Goal: Information Seeking & Learning: Find specific fact

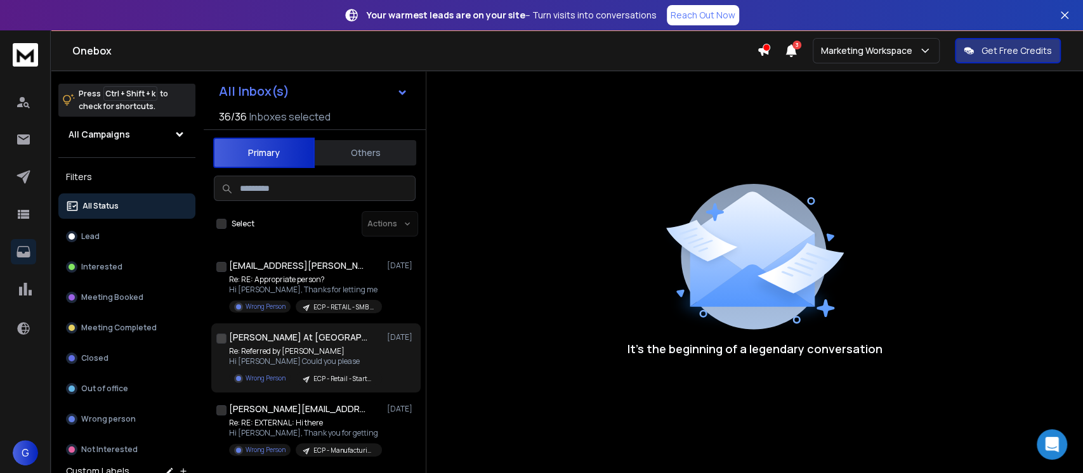
click at [312, 350] on p "Re: Referred by [PERSON_NAME]" at bounding box center [305, 351] width 152 height 10
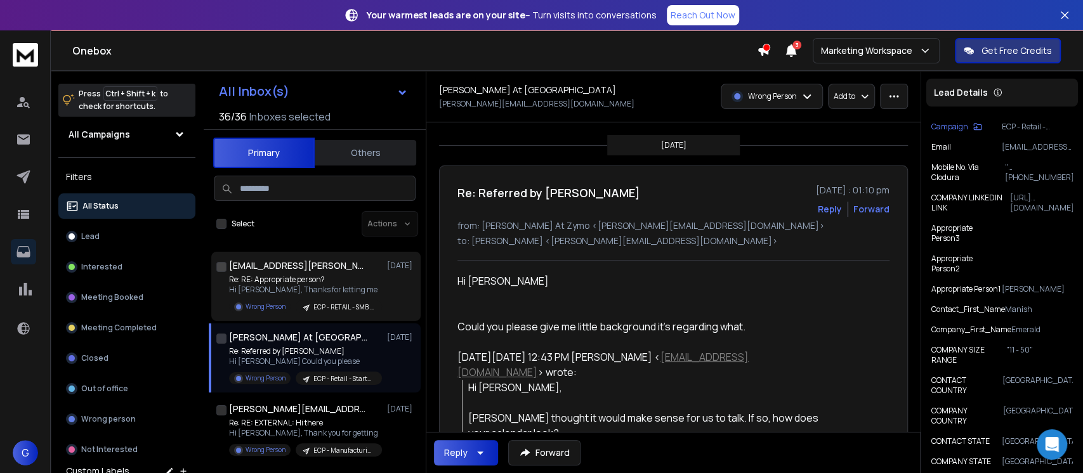
click at [293, 272] on h1 "[EMAIL_ADDRESS][PERSON_NAME][DOMAIN_NAME]" at bounding box center [299, 266] width 140 height 13
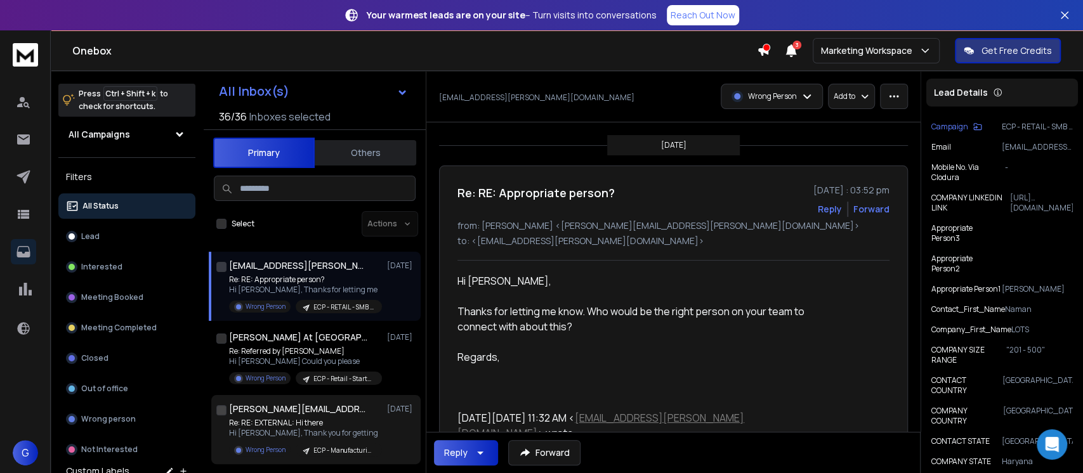
click at [364, 427] on p "Re: RE: EXTERNAL: Hi there" at bounding box center [305, 423] width 152 height 10
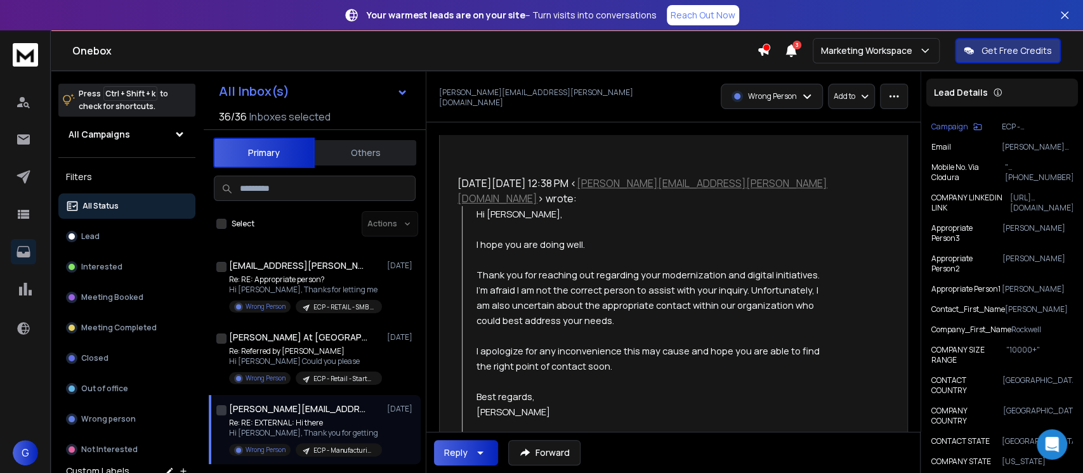
scroll to position [282, 0]
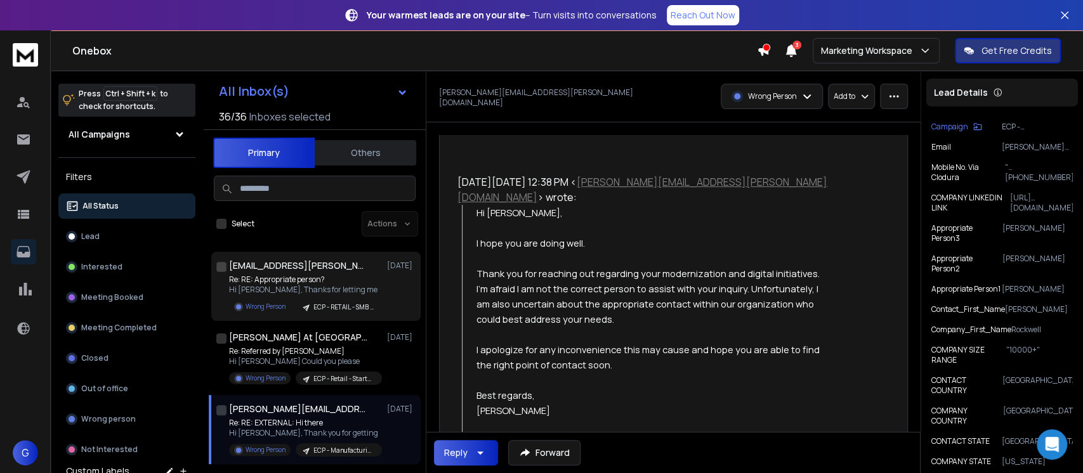
click at [265, 272] on h1 "[EMAIL_ADDRESS][PERSON_NAME][DOMAIN_NAME]" at bounding box center [299, 266] width 140 height 13
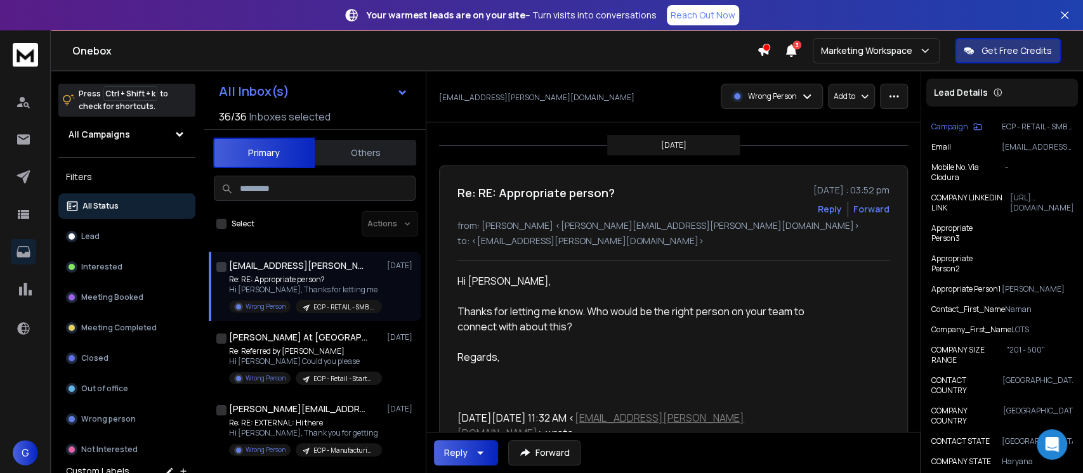
scroll to position [1, 0]
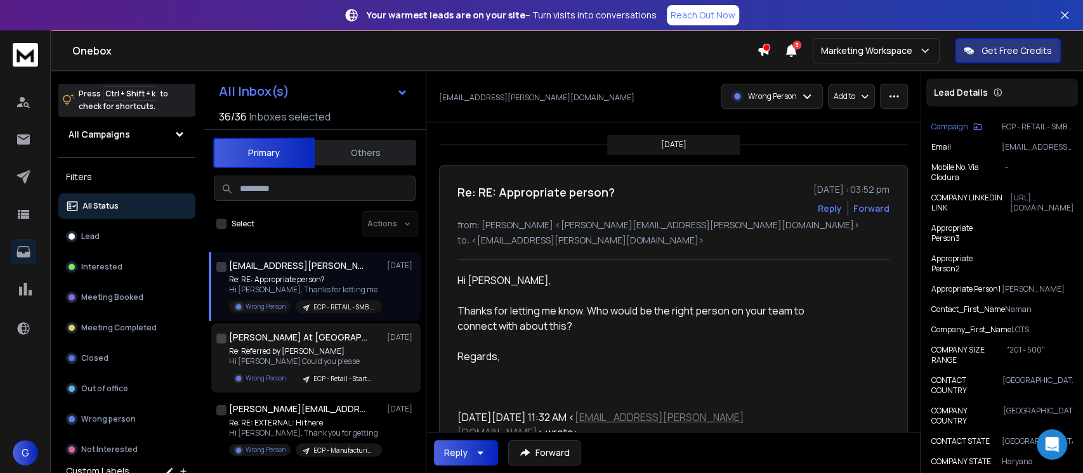
click at [310, 347] on p "Re: Referred by [PERSON_NAME]" at bounding box center [305, 351] width 152 height 10
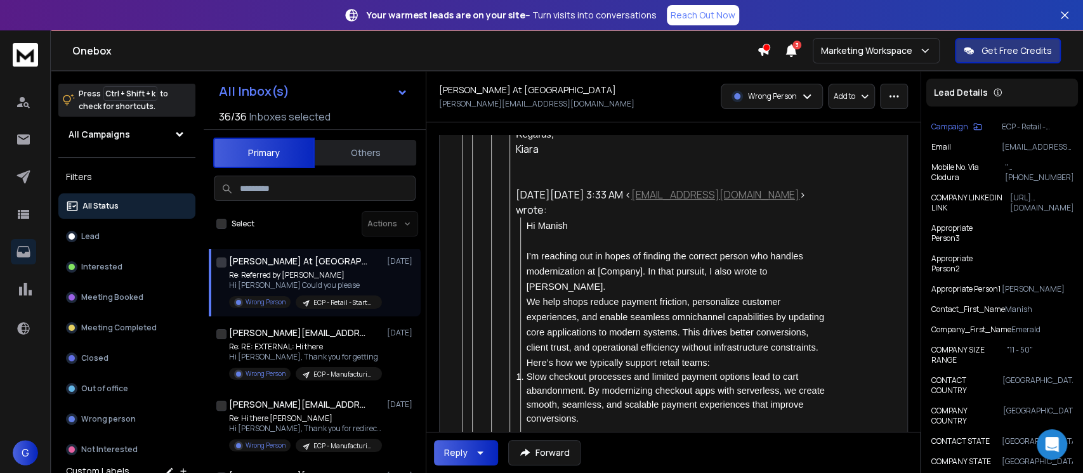
scroll to position [0, 0]
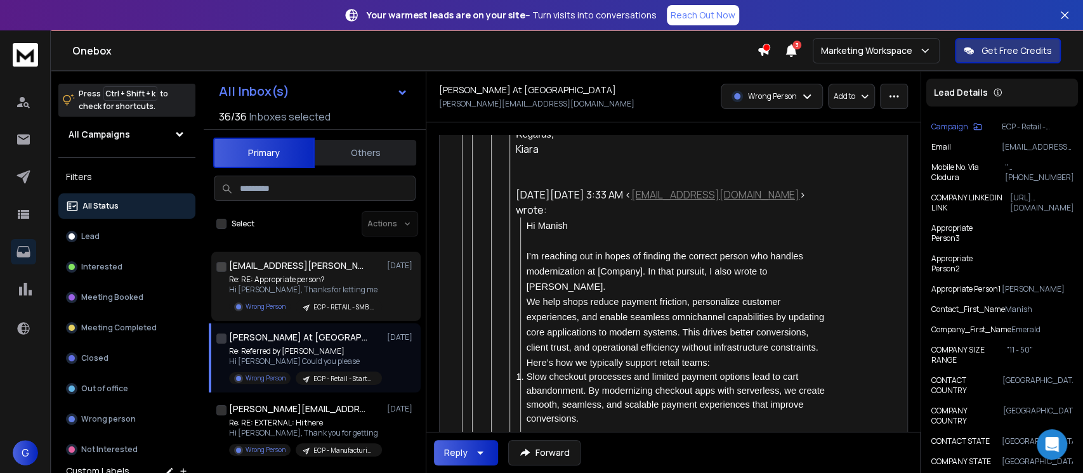
click at [329, 275] on p "Re: RE: Appropriate person?" at bounding box center [305, 280] width 152 height 10
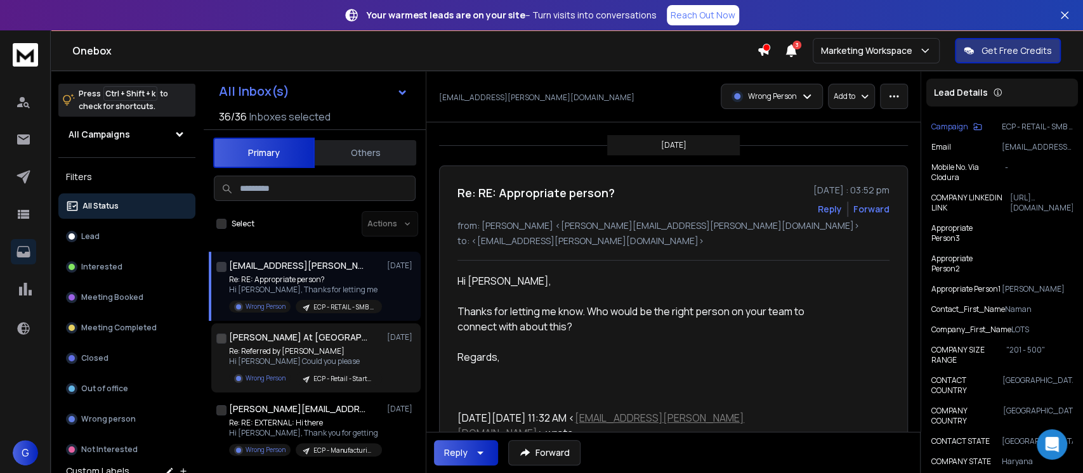
click at [331, 343] on div "[PERSON_NAME] At Zymo [DATE]" at bounding box center [322, 337] width 187 height 13
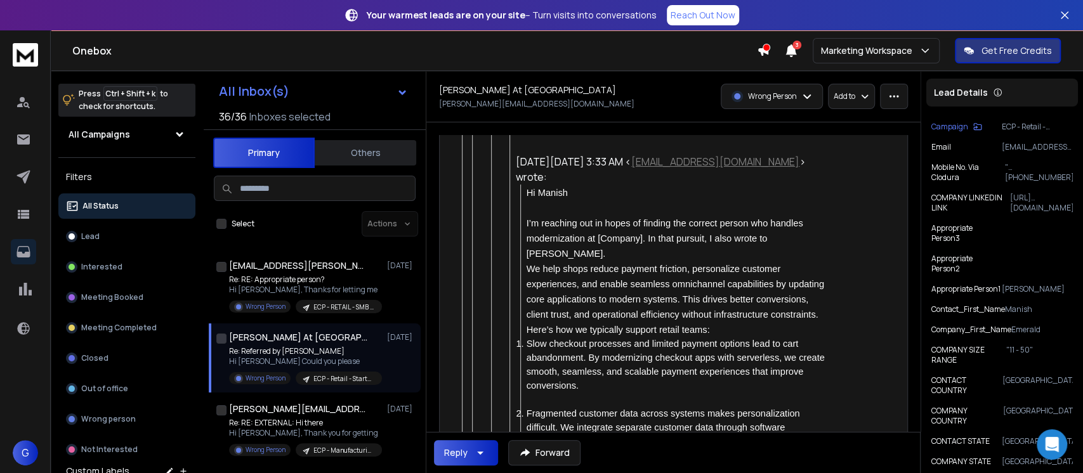
scroll to position [874, 0]
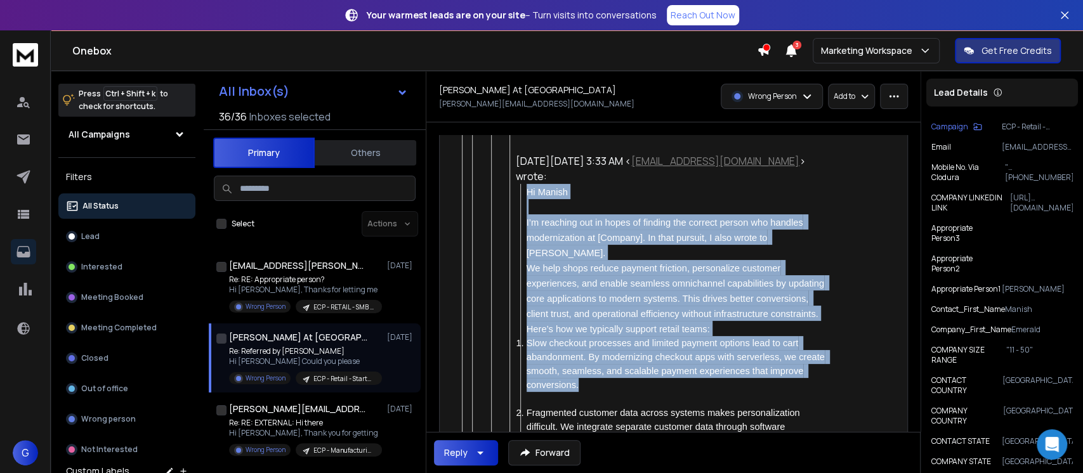
drag, startPoint x: 524, startPoint y: 169, endPoint x: 647, endPoint y: 353, distance: 221.0
click at [647, 353] on blockquote "Hi Manish I’m reaching out in hopes of finding the correct person who handles m…" at bounding box center [674, 466] width 308 height 565
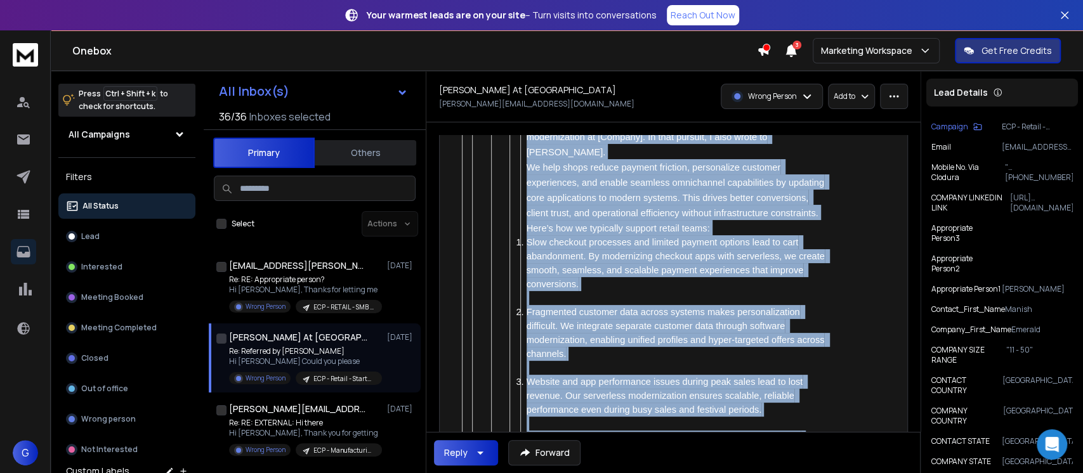
scroll to position [883, 0]
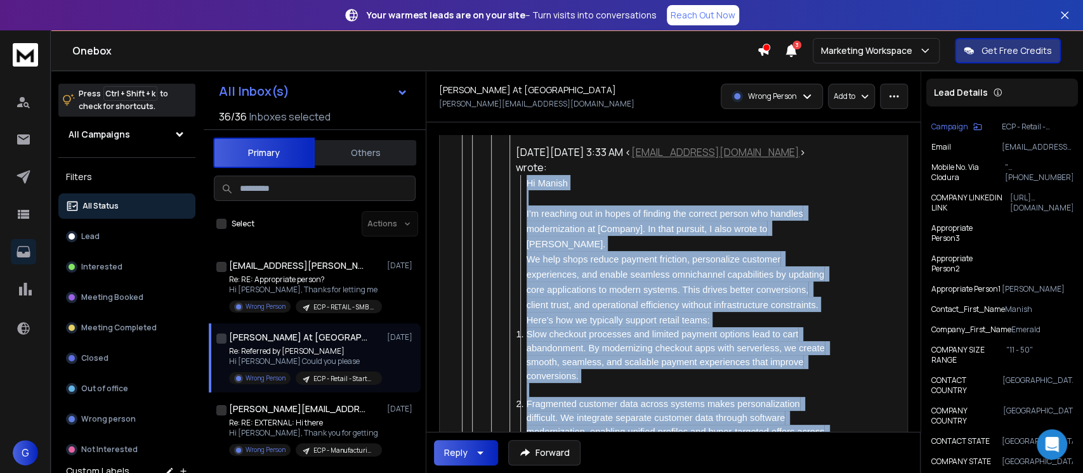
drag, startPoint x: 565, startPoint y: 306, endPoint x: 525, endPoint y: 163, distance: 148.9
click at [527, 175] on b "Hi Manish I’m reaching out in hopes of finding the correct person who handles m…" at bounding box center [677, 457] width 301 height 565
copy b "Lo Ipsumd S’a consecte adi el seddo ei tempori utl etdolor magnaa eni adminim v…"
click at [610, 175] on div "Hi Manish" at bounding box center [677, 182] width 301 height 15
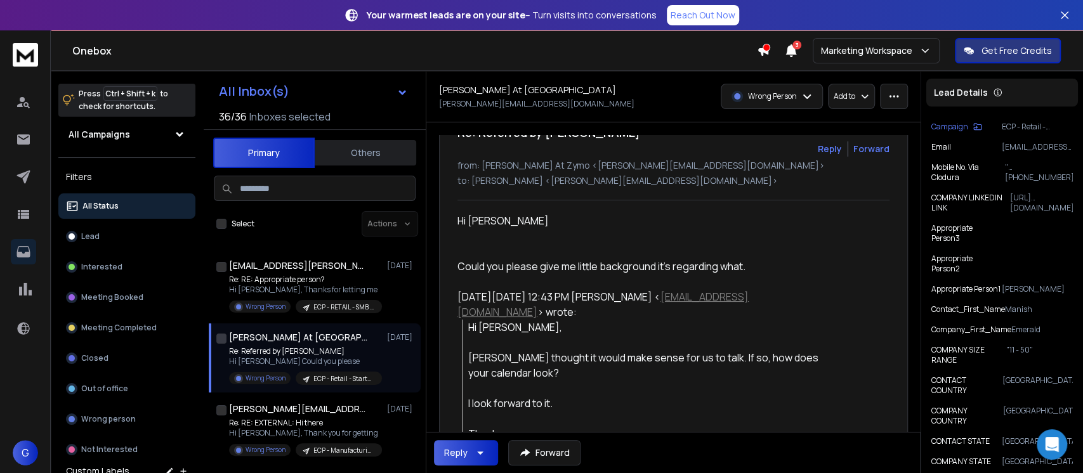
scroll to position [61, 0]
click at [533, 268] on div "Could you please give me little background it's regarding what." at bounding box center [643, 265] width 371 height 15
copy div "Hi [PERSON_NAME]"
